Goal: Use online tool/utility: Utilize a website feature to perform a specific function

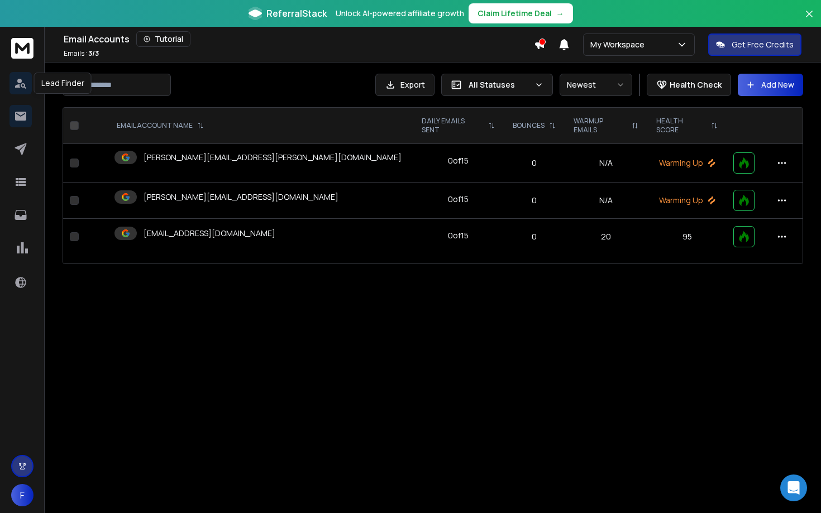
click at [22, 87] on icon at bounding box center [20, 86] width 11 height 6
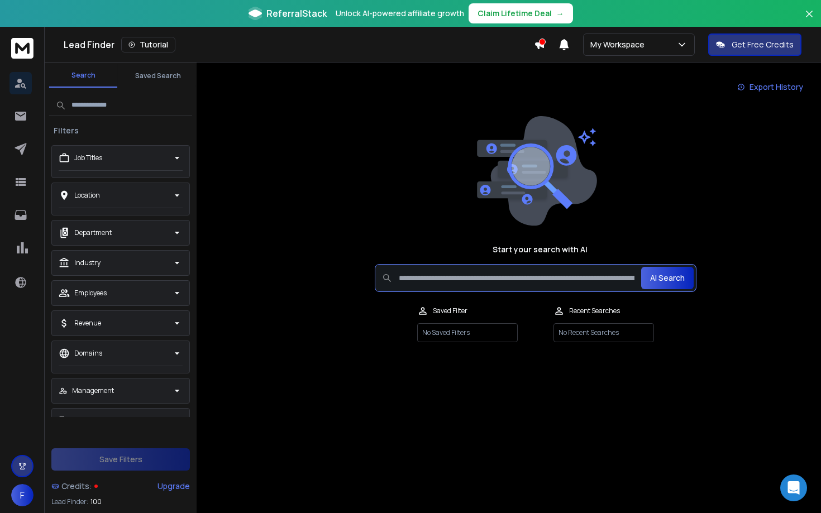
click at [141, 161] on div "Job Titles" at bounding box center [121, 158] width 124 height 11
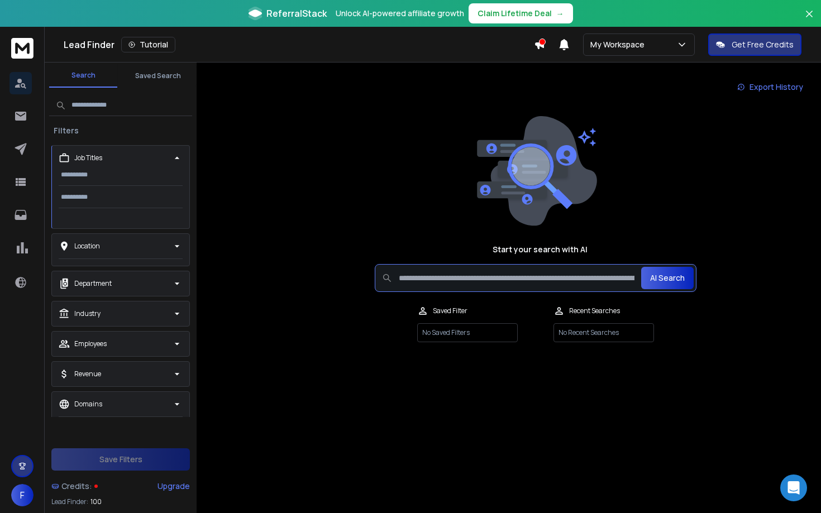
click at [141, 161] on div "Job Titles" at bounding box center [121, 158] width 124 height 11
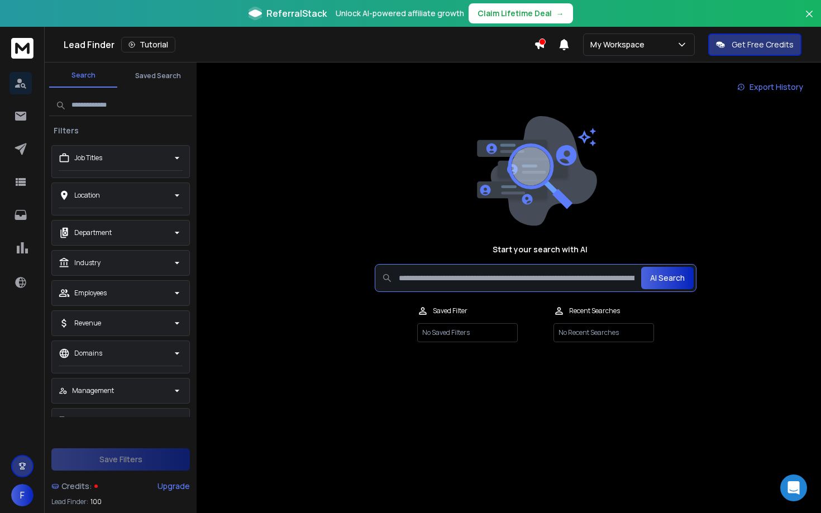
click at [127, 194] on div "Location" at bounding box center [121, 195] width 124 height 11
click at [116, 226] on div "Department" at bounding box center [120, 233] width 139 height 26
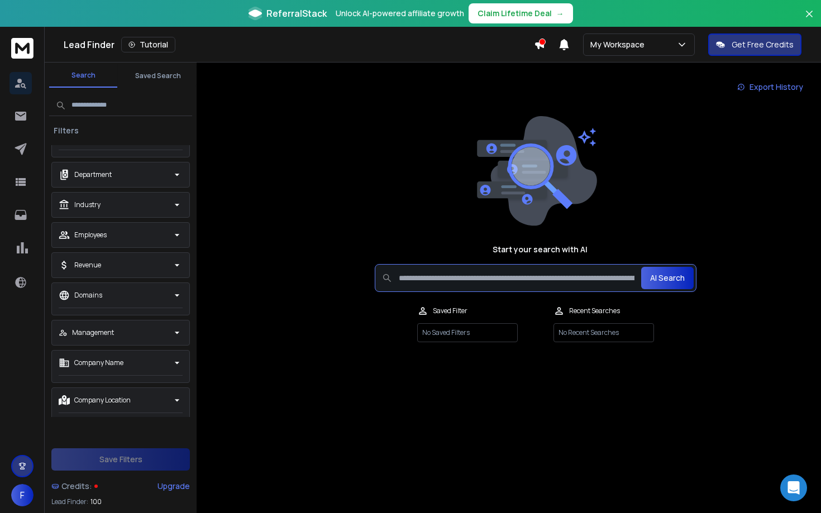
scroll to position [61, 0]
click at [103, 291] on div "Domains" at bounding box center [121, 292] width 124 height 11
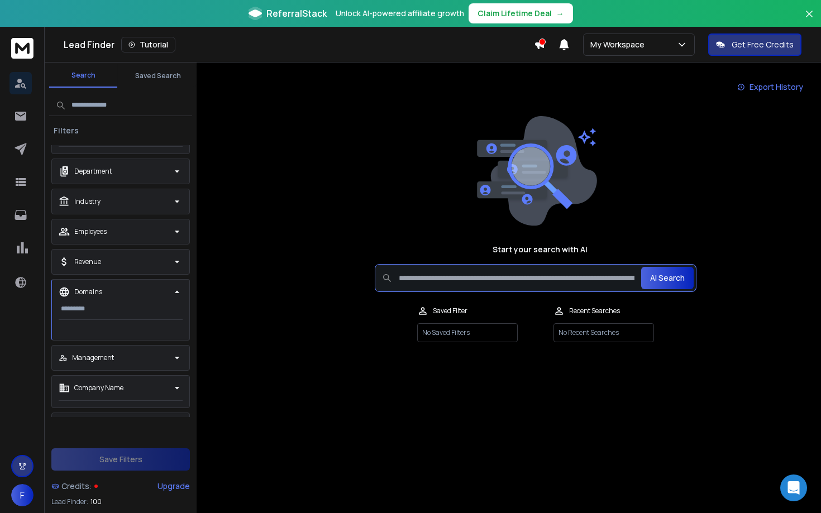
click at [103, 291] on div "Domains" at bounding box center [121, 292] width 124 height 11
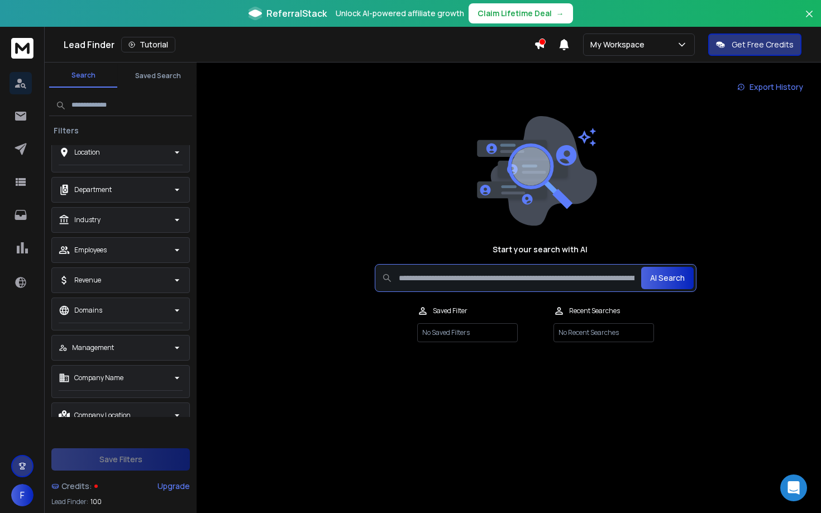
scroll to position [53, 0]
